Goal: Information Seeking & Learning: Check status

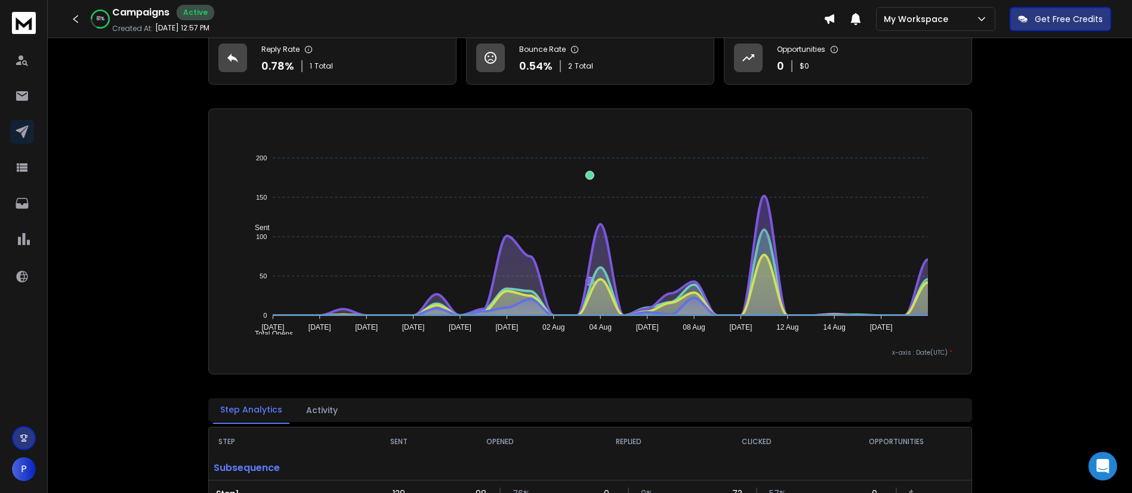
scroll to position [447, 0]
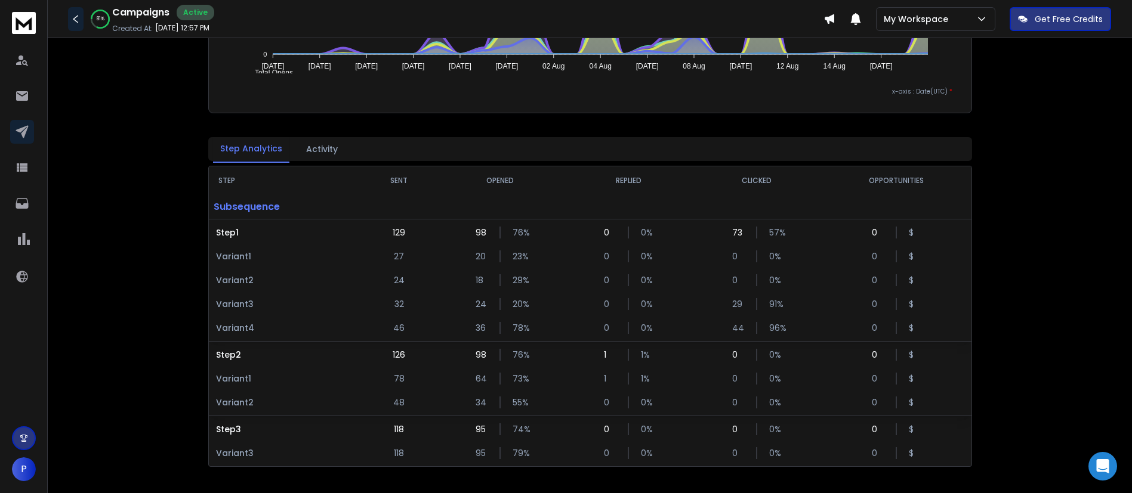
click at [79, 17] on icon at bounding box center [75, 19] width 11 height 11
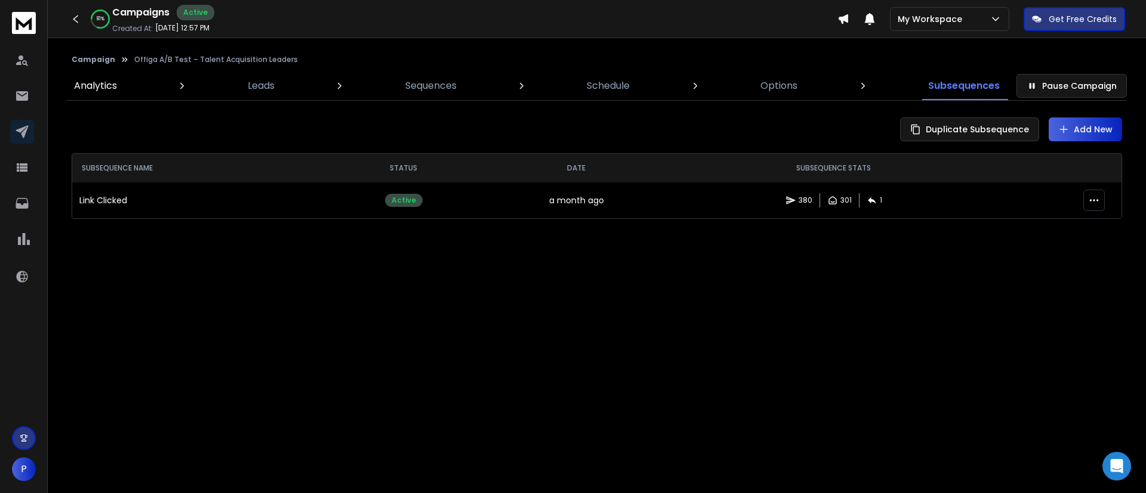
click at [100, 87] on p "Analytics" at bounding box center [95, 86] width 43 height 14
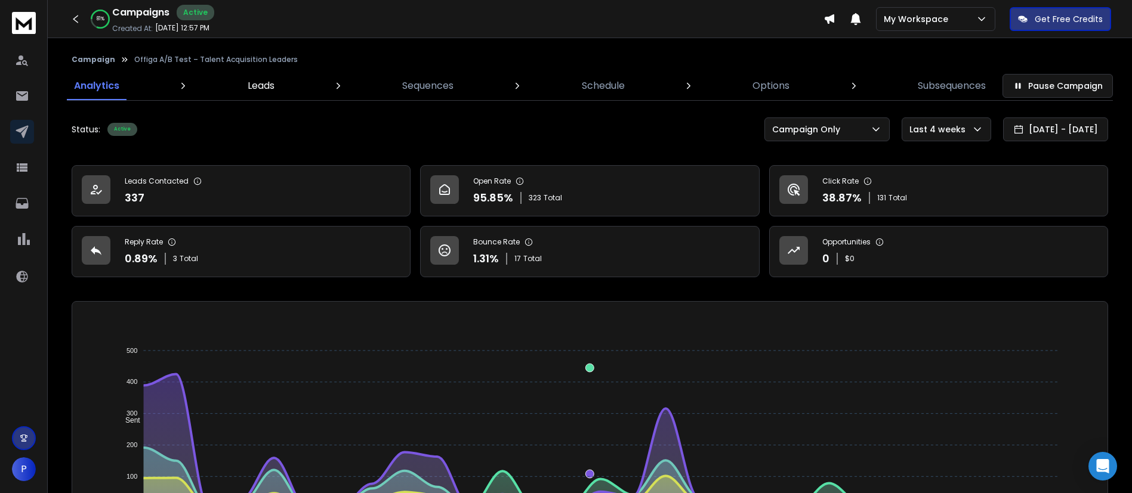
click at [263, 87] on p "Leads" at bounding box center [261, 86] width 27 height 14
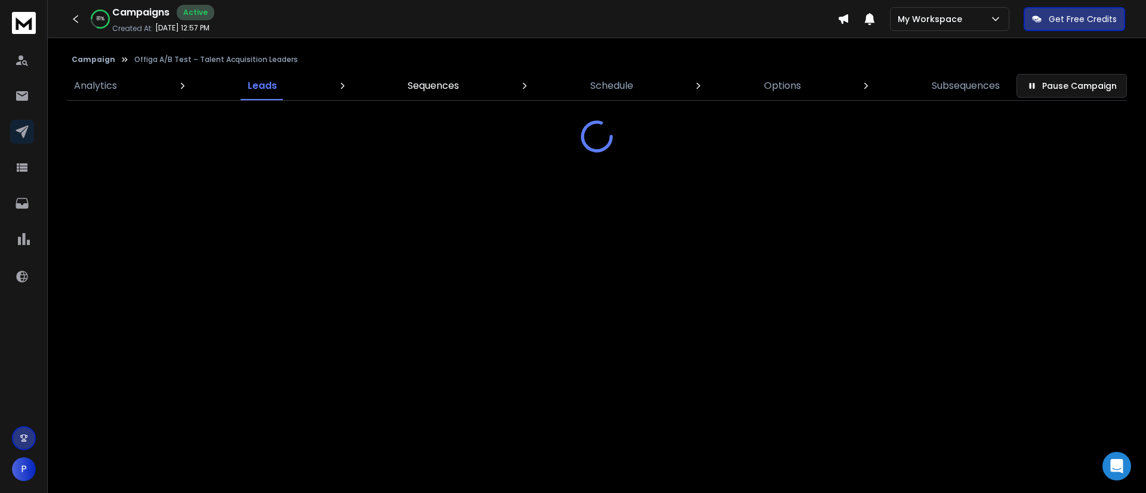
click at [442, 91] on p "Sequences" at bounding box center [433, 86] width 51 height 14
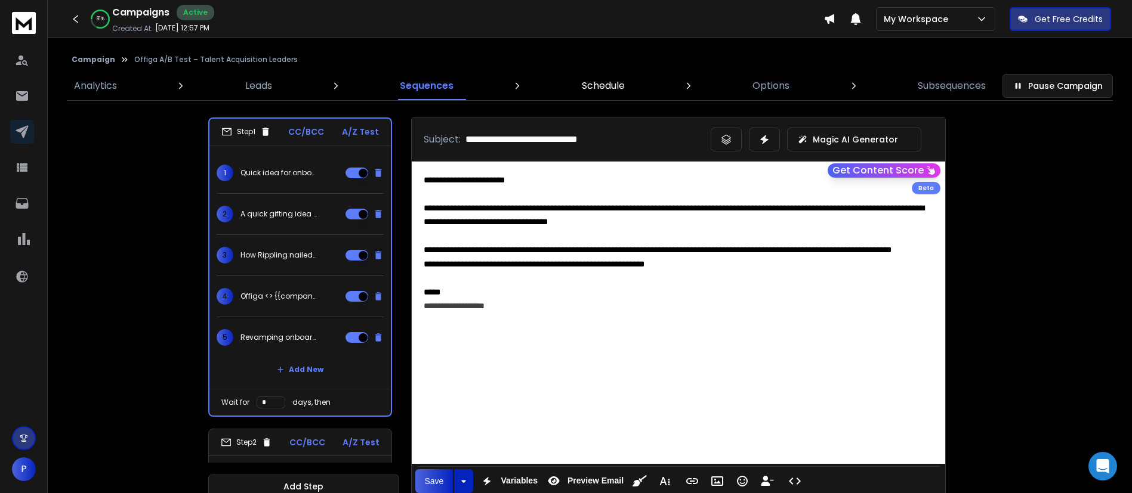
click at [605, 82] on p "Schedule" at bounding box center [603, 86] width 43 height 14
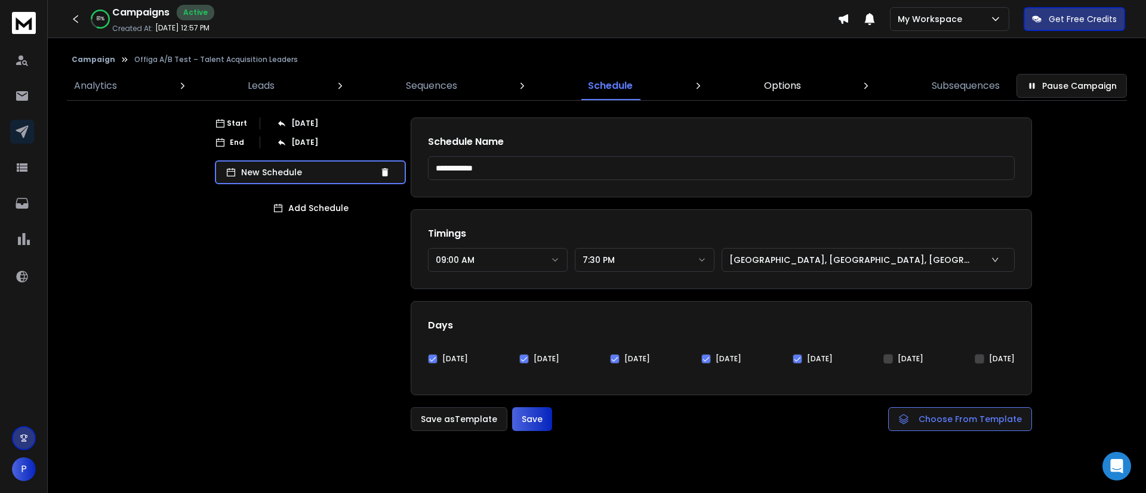
click at [791, 81] on p "Options" at bounding box center [782, 86] width 37 height 14
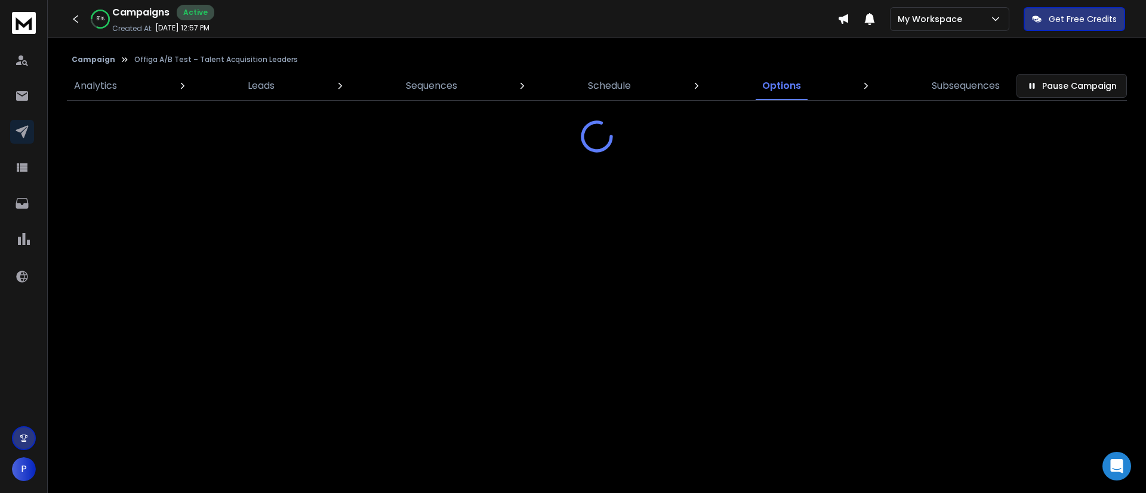
select select "**********"
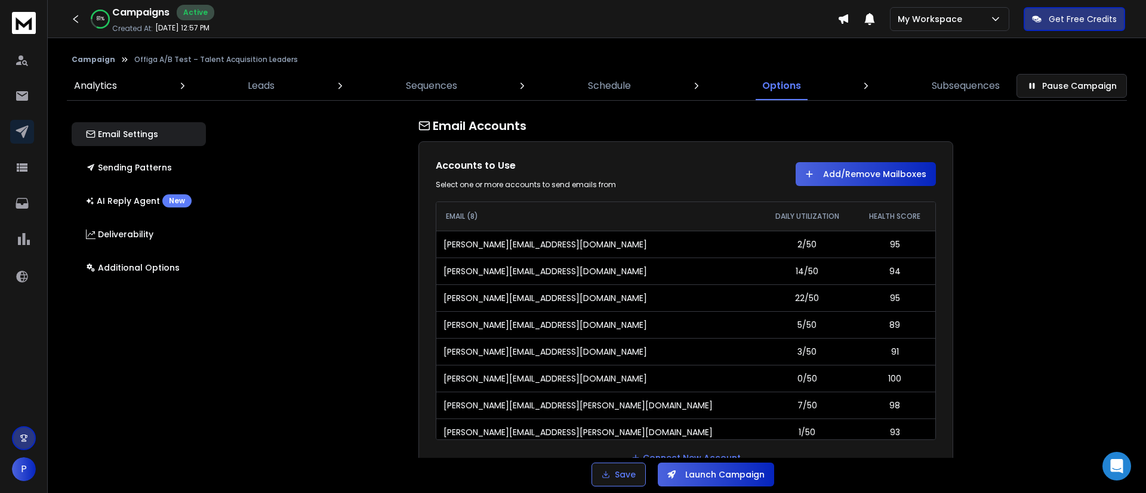
click at [107, 87] on p "Analytics" at bounding box center [95, 86] width 43 height 14
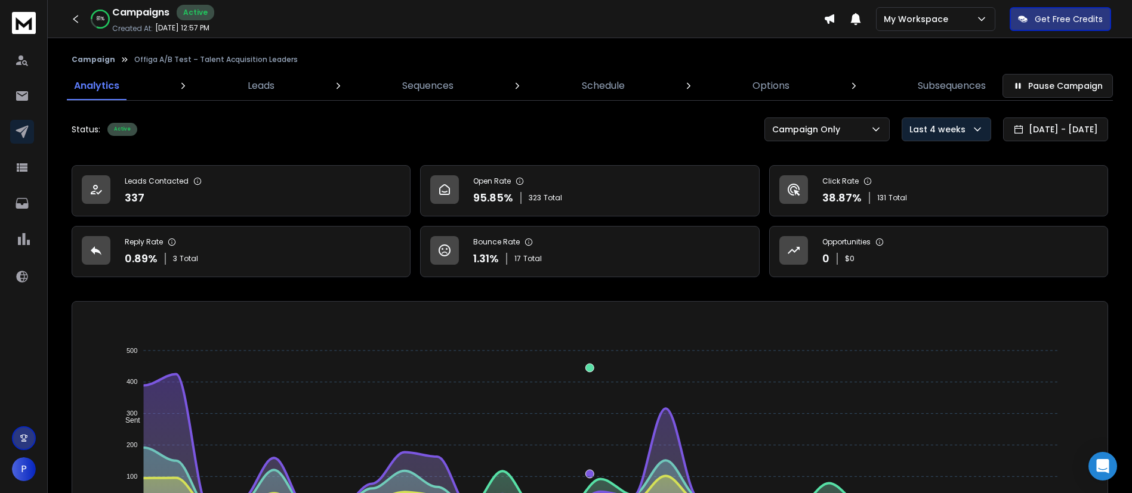
click at [922, 137] on button "Last 4 weeks" at bounding box center [947, 130] width 90 height 24
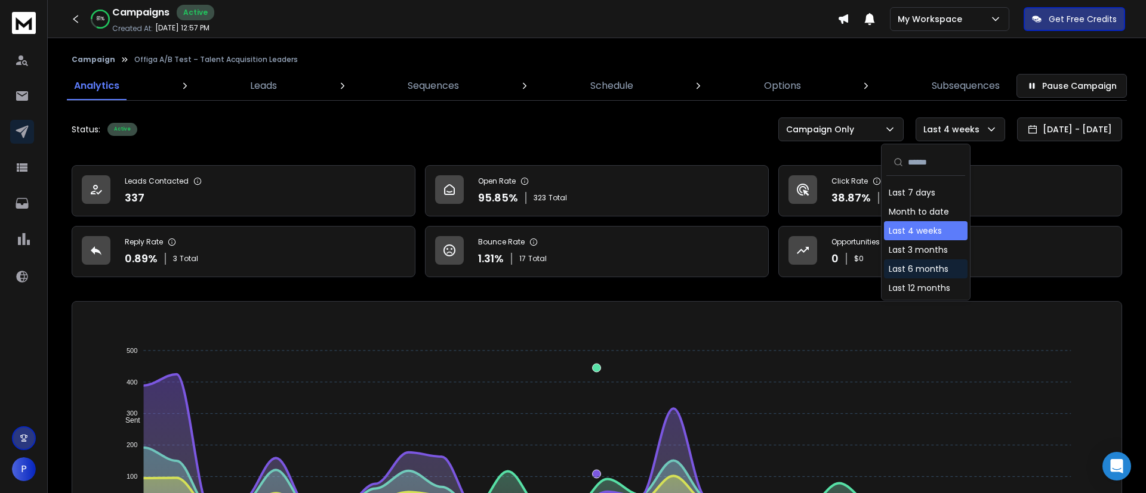
click at [925, 261] on div "Last 6 months" at bounding box center [926, 269] width 84 height 19
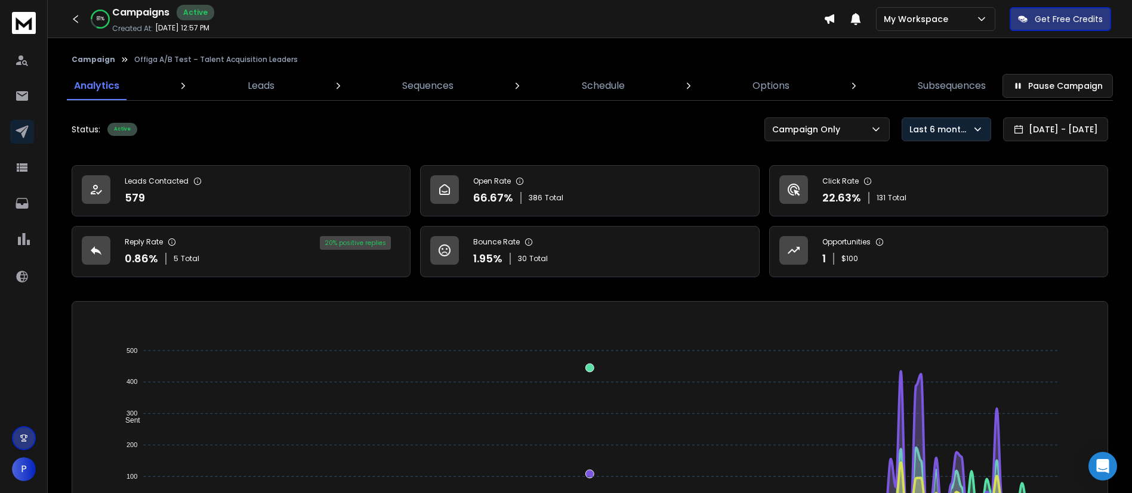
click at [922, 126] on p "Last 6 months" at bounding box center [940, 130] width 63 height 12
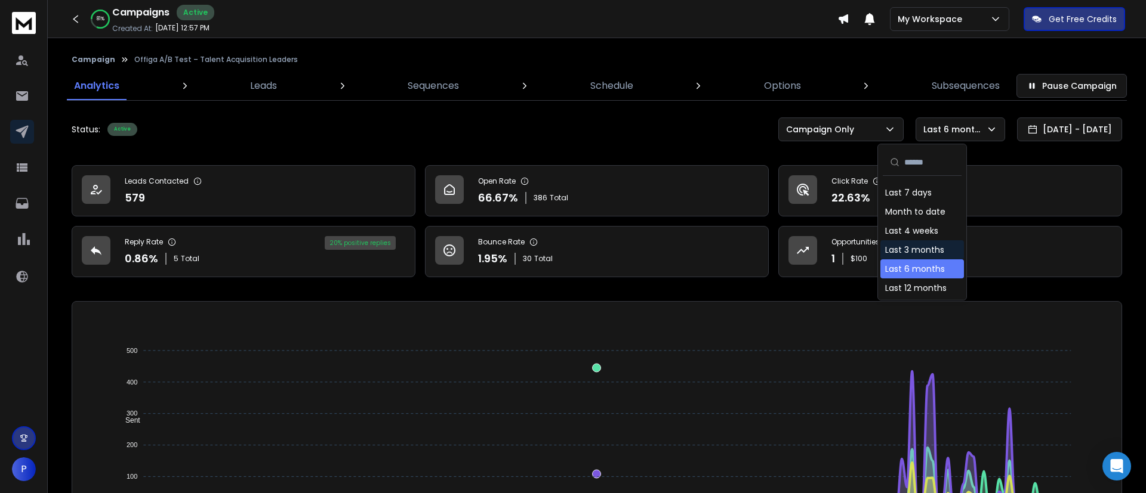
click at [917, 241] on div "Last 3 months" at bounding box center [922, 249] width 84 height 19
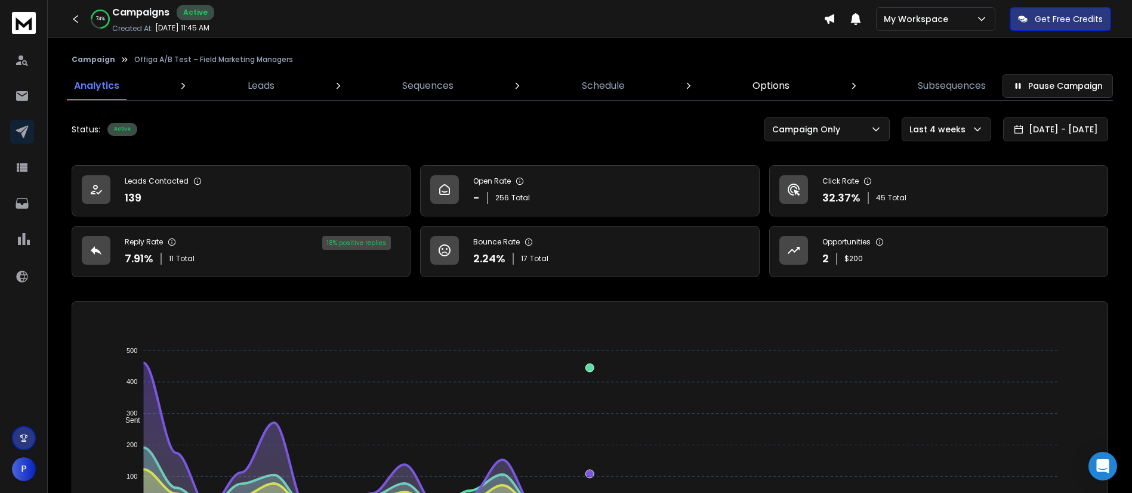
click at [776, 79] on p "Options" at bounding box center [770, 86] width 37 height 14
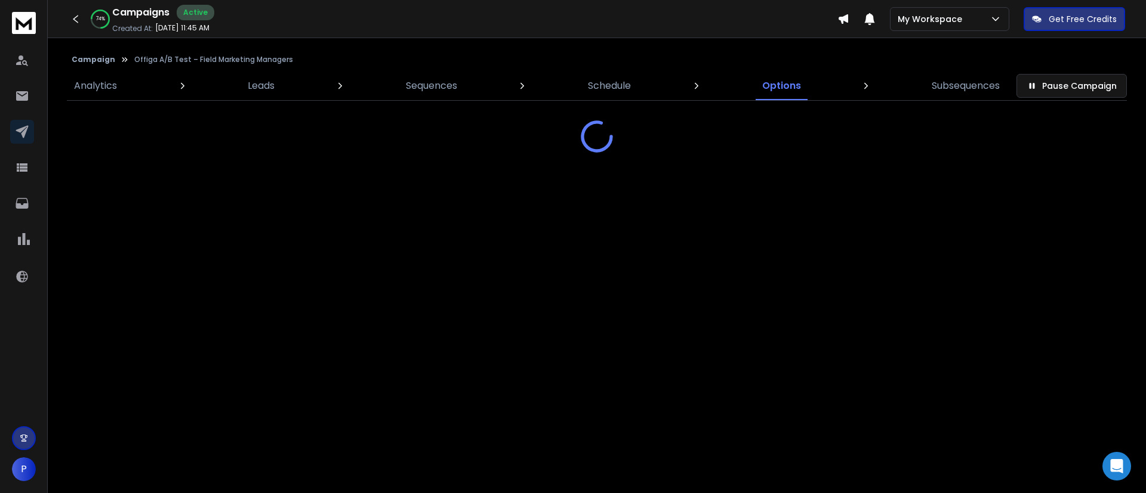
select select "**********"
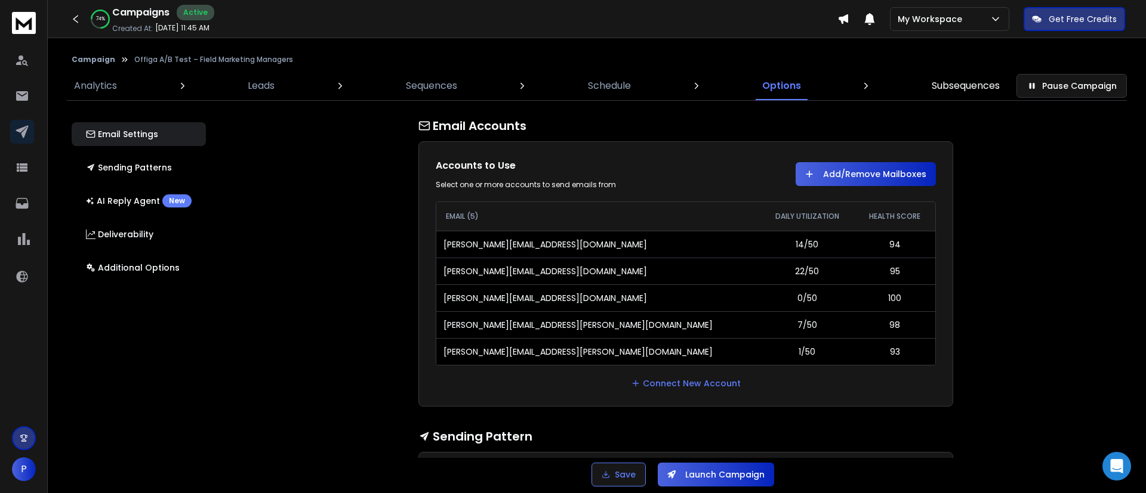
click at [955, 90] on p "Subsequences" at bounding box center [965, 86] width 68 height 14
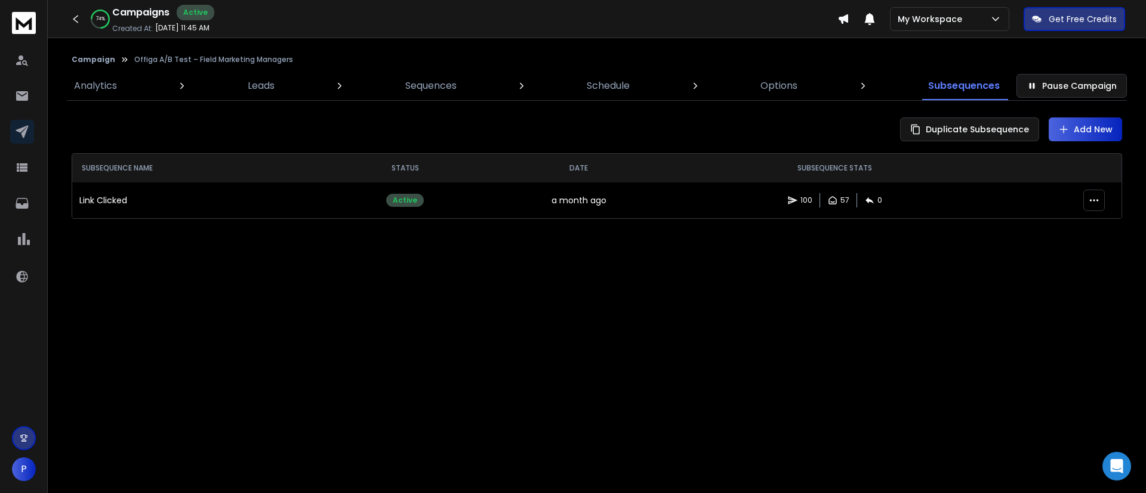
click at [279, 227] on div "Campaign Offiga A/B Test – Field Marketing Managers Analytics Leads Sequences S…" at bounding box center [597, 137] width 1098 height 198
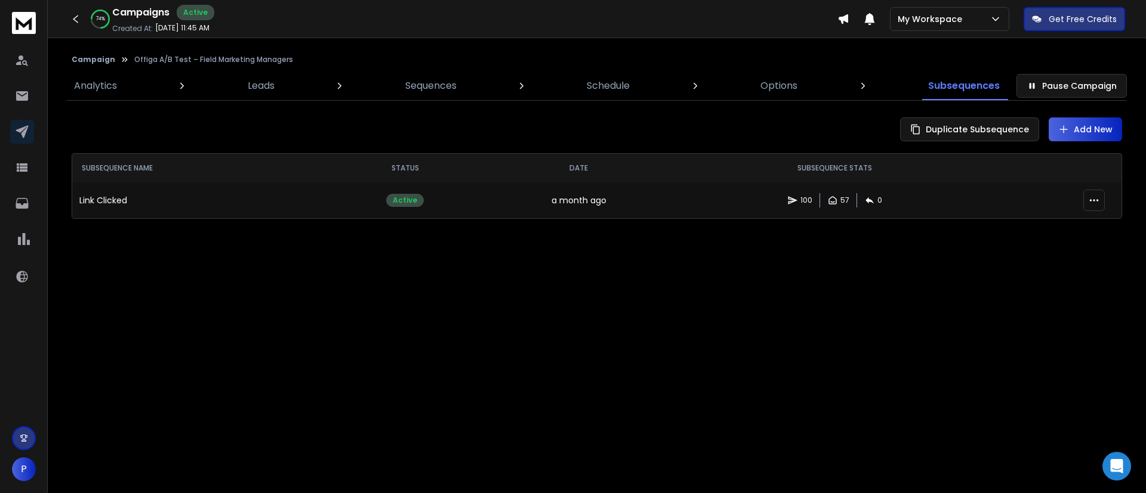
click at [262, 198] on td "Link Clicked" at bounding box center [201, 201] width 258 height 36
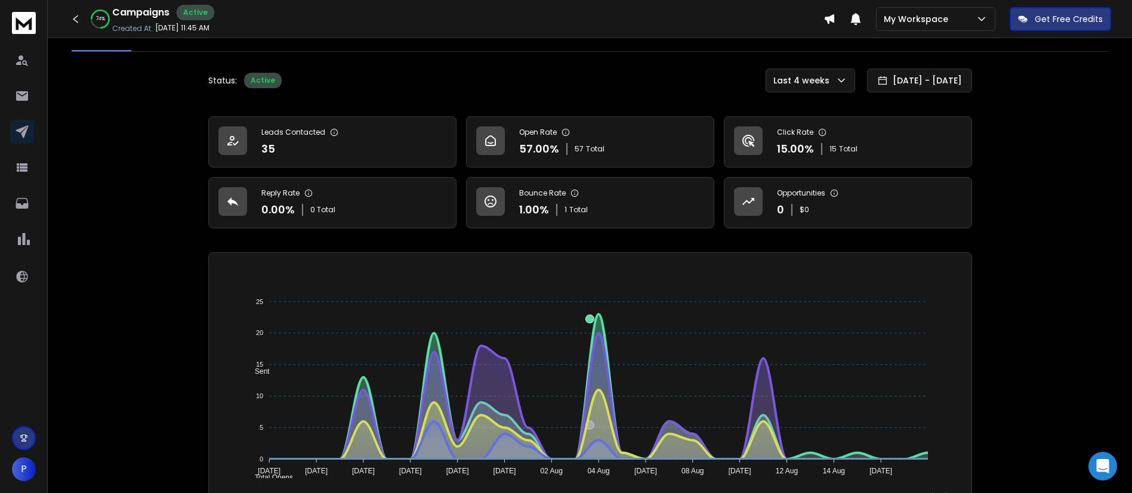
scroll to position [41, 0]
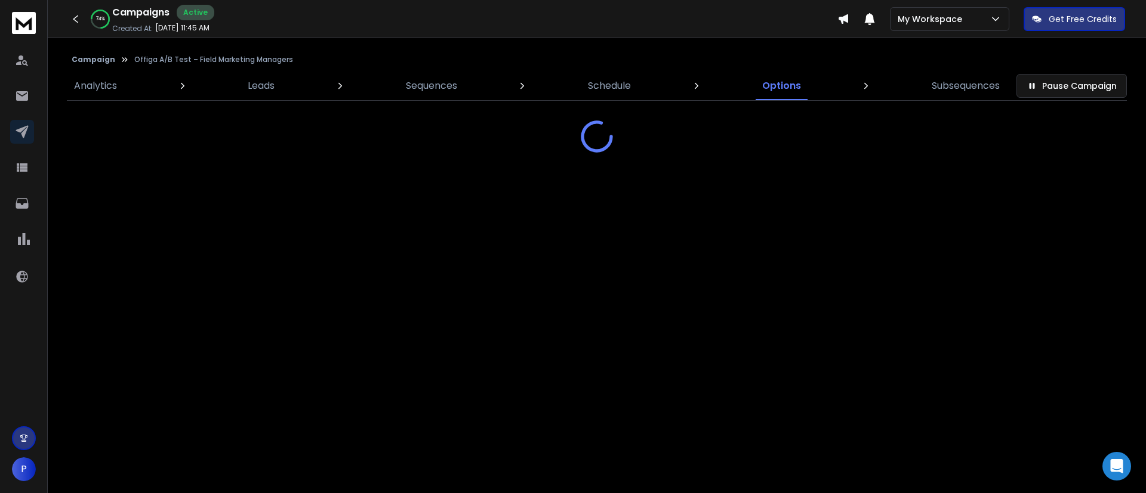
select select "**********"
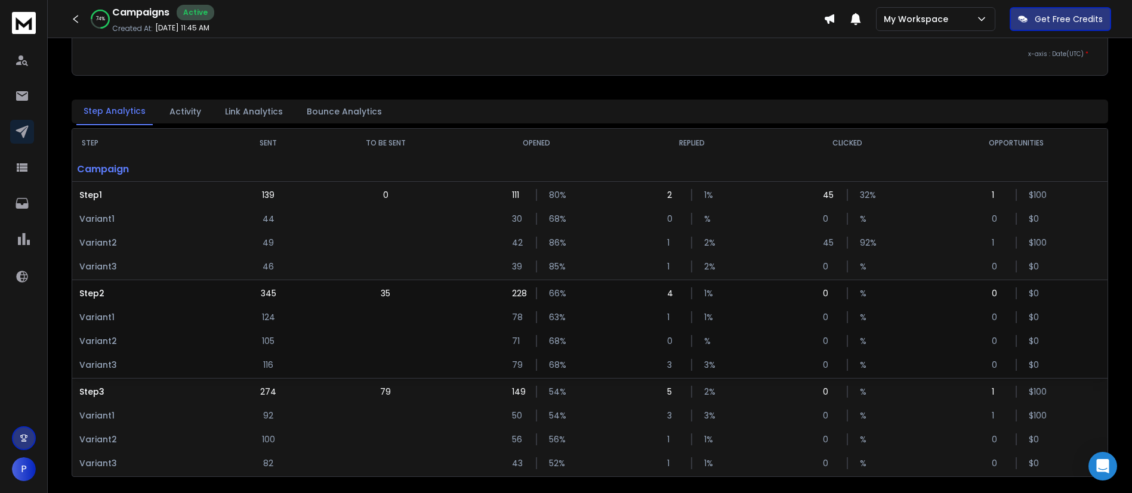
scroll to position [497, 0]
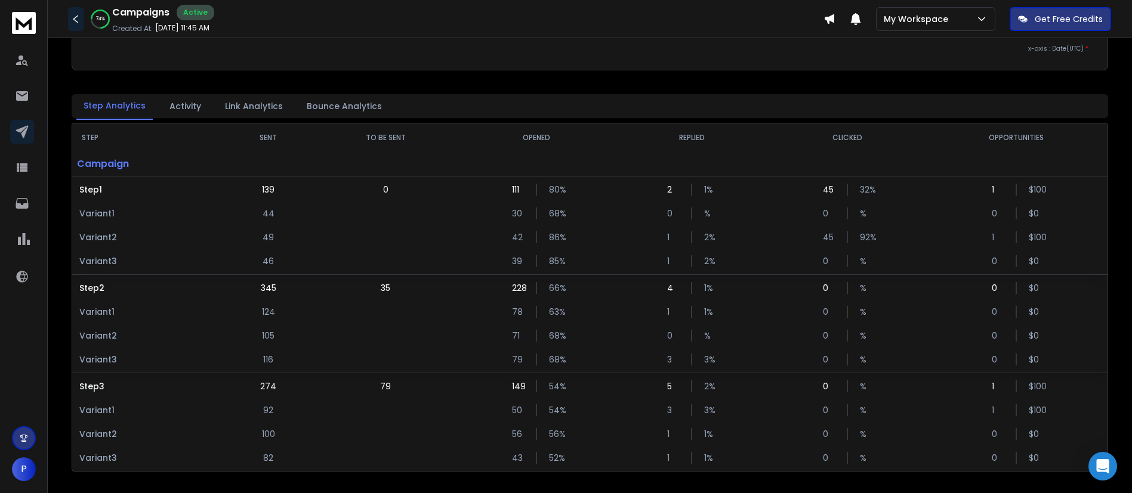
click at [72, 18] on icon at bounding box center [75, 19] width 11 height 11
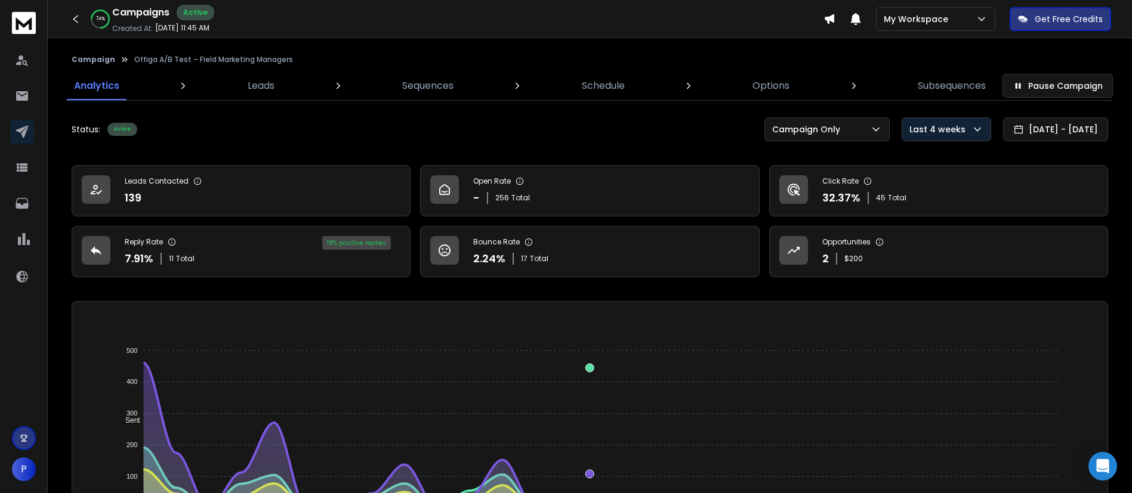
click at [928, 132] on p "Last 4 weeks" at bounding box center [939, 130] width 61 height 12
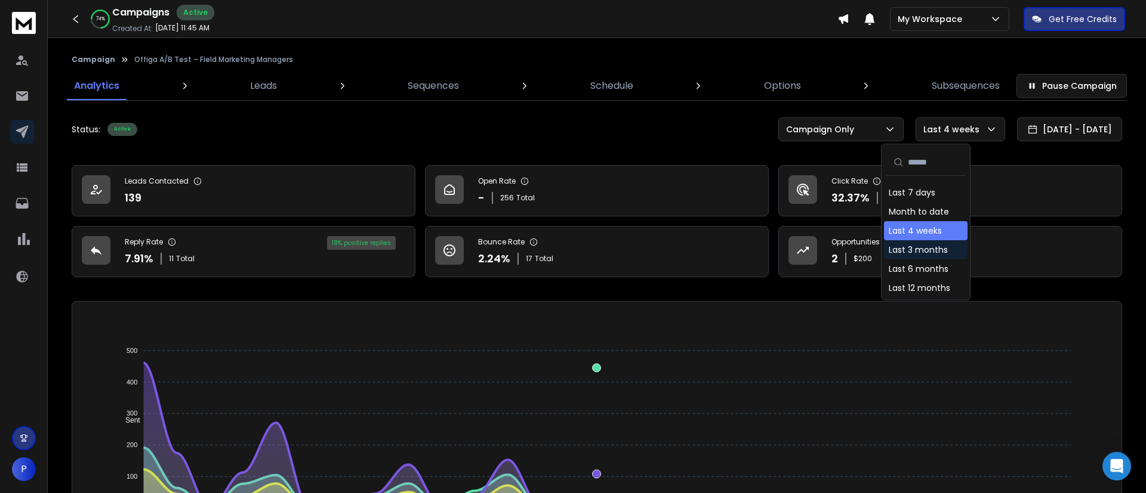
click at [925, 248] on div "Last 3 months" at bounding box center [917, 250] width 59 height 12
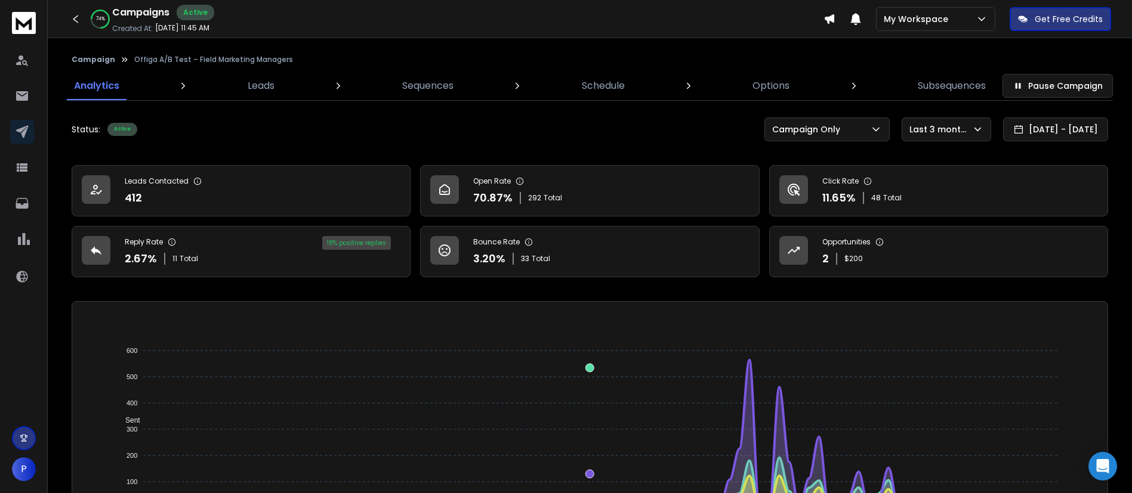
click at [20, 90] on icon at bounding box center [22, 96] width 14 height 14
